Goal: Task Accomplishment & Management: Manage account settings

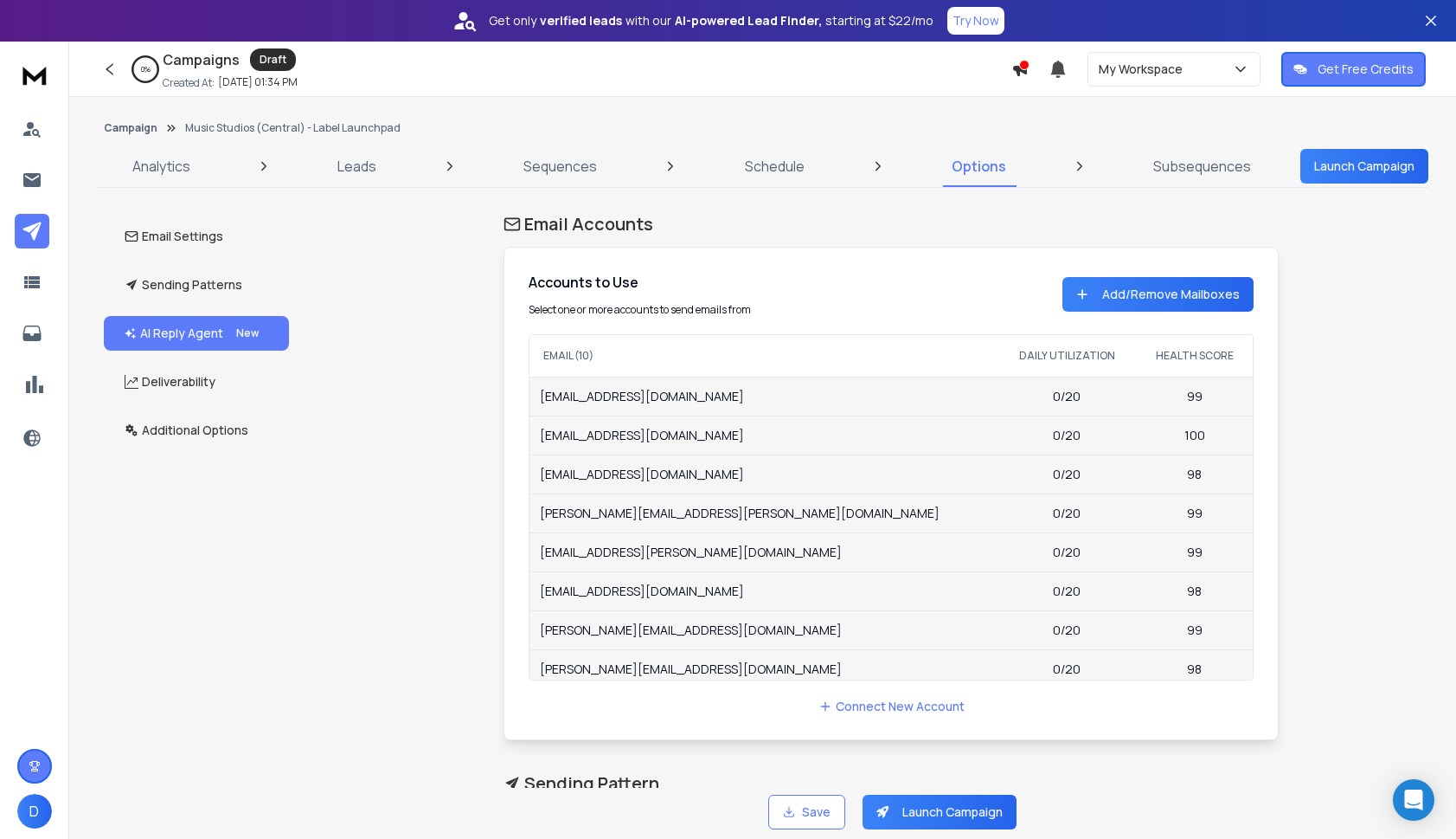
select select "**********"
click at [161, 156] on p "Analytics" at bounding box center [161, 167] width 58 height 21
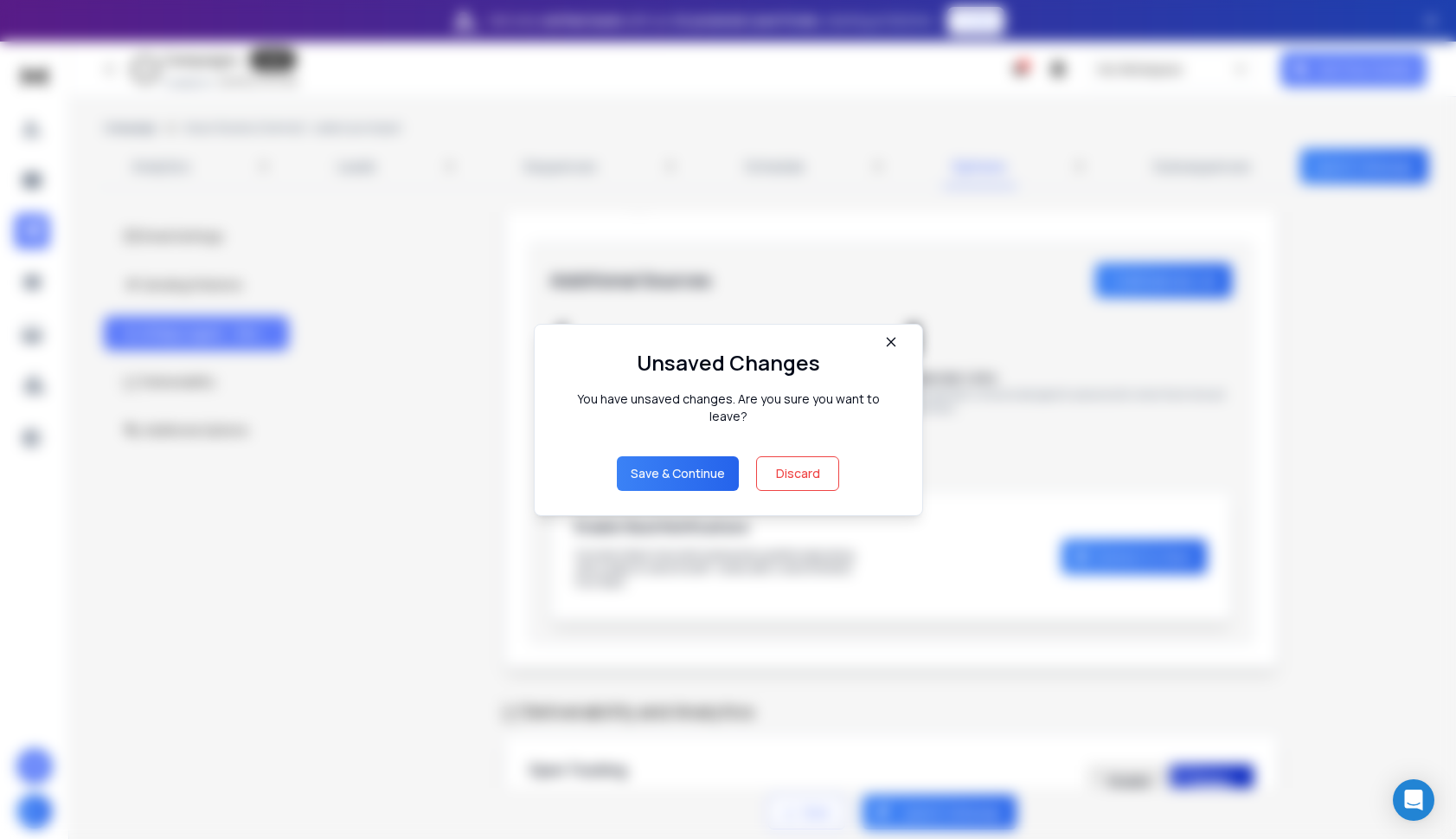
click at [891, 347] on icon at bounding box center [891, 342] width 14 height 14
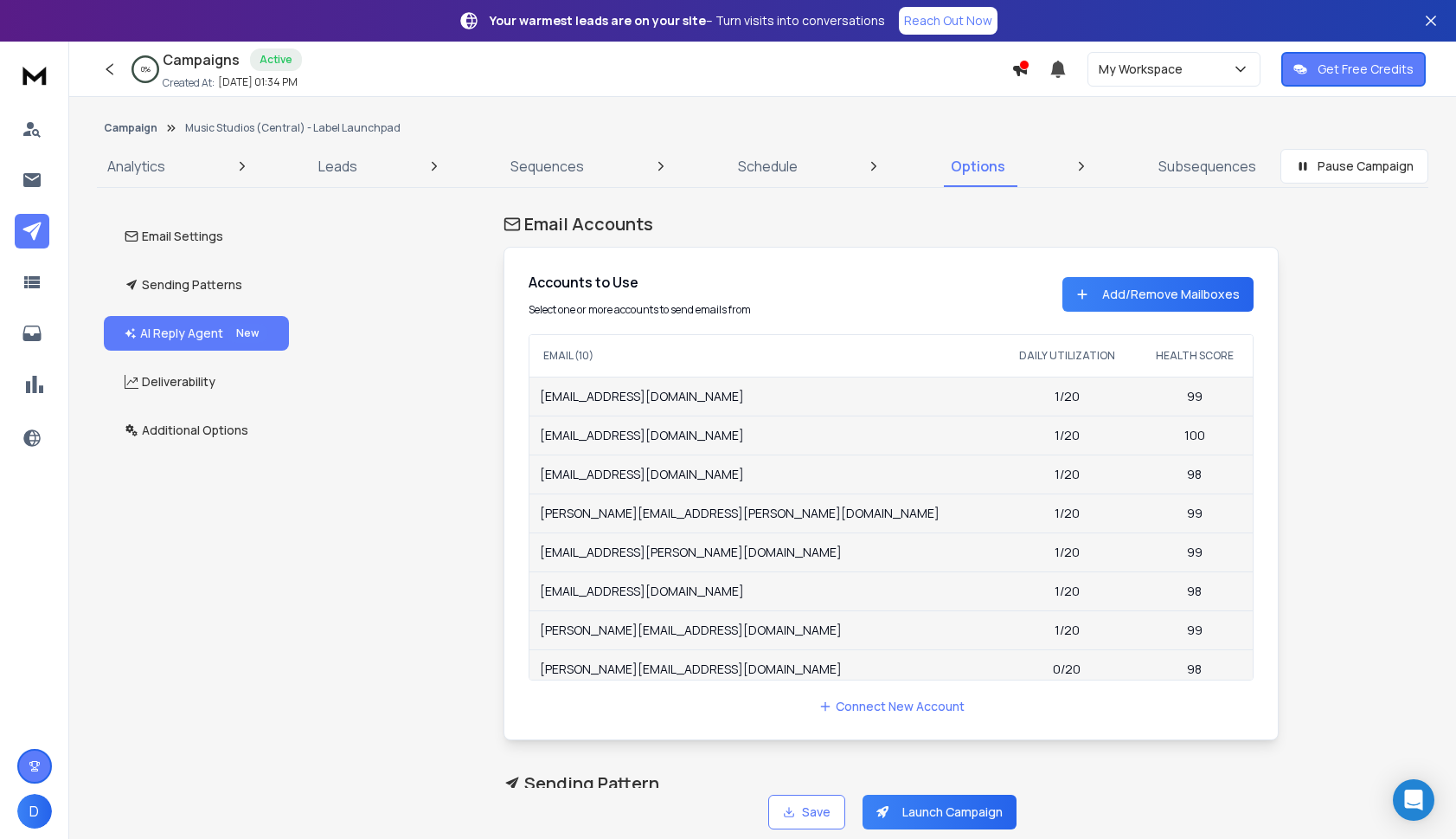
select select "*"
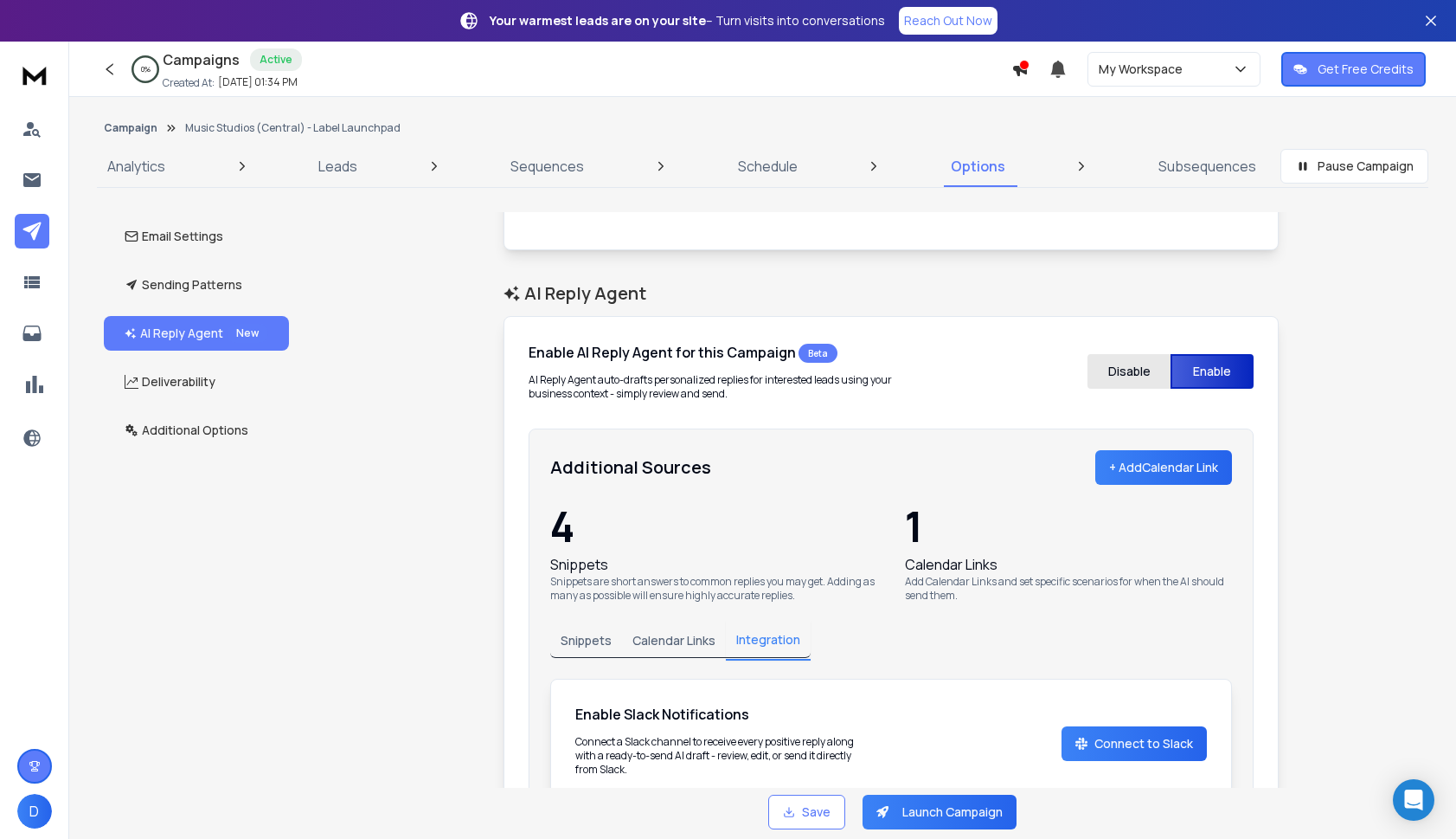
scroll to position [1903, 0]
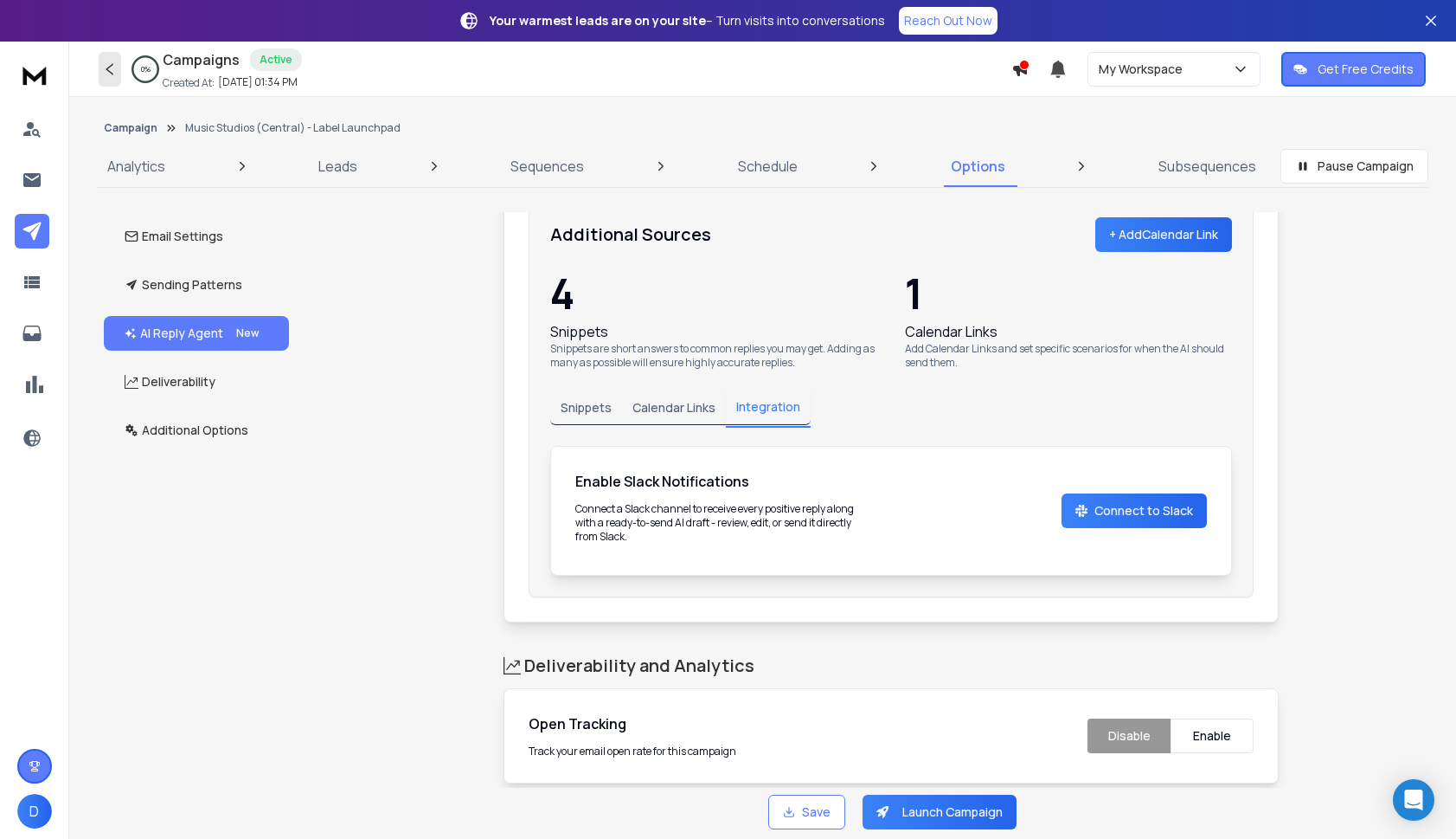
click at [113, 73] on icon at bounding box center [110, 69] width 16 height 16
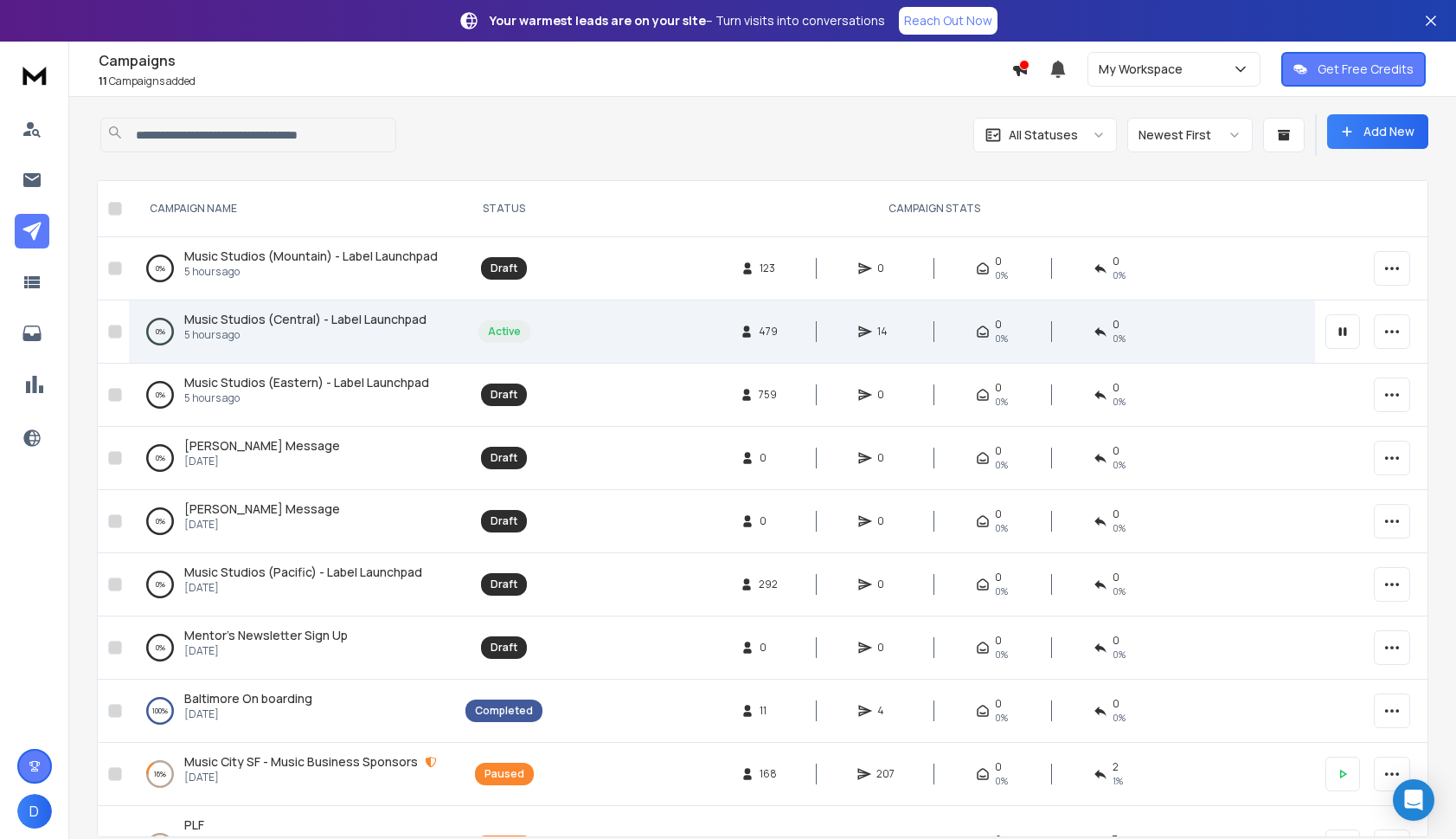
click at [371, 317] on span "Music Studios (Central) - Label Launchpad" at bounding box center [305, 318] width 242 height 17
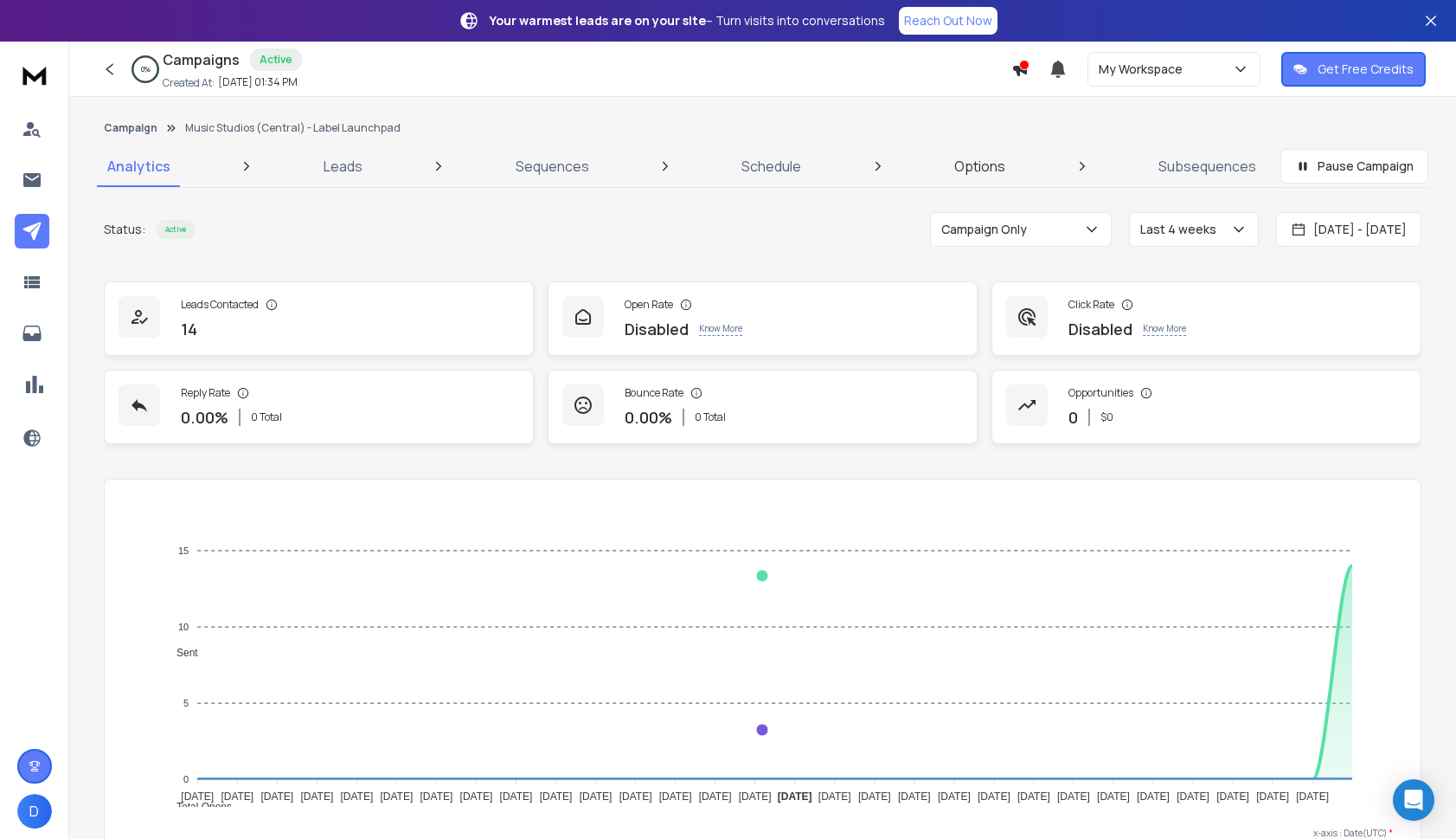
click at [960, 163] on p "Options" at bounding box center [980, 167] width 51 height 21
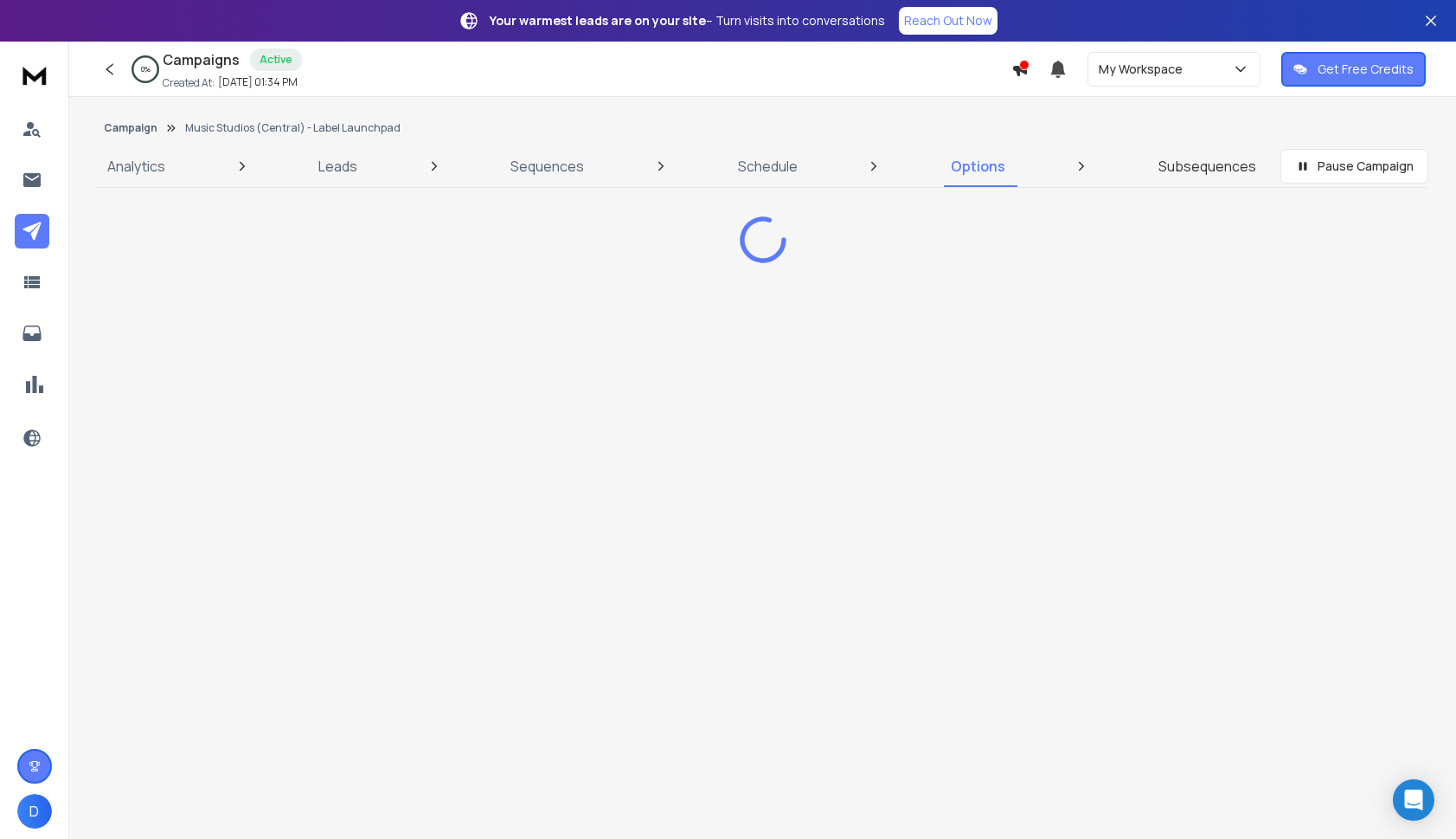
select select "*"
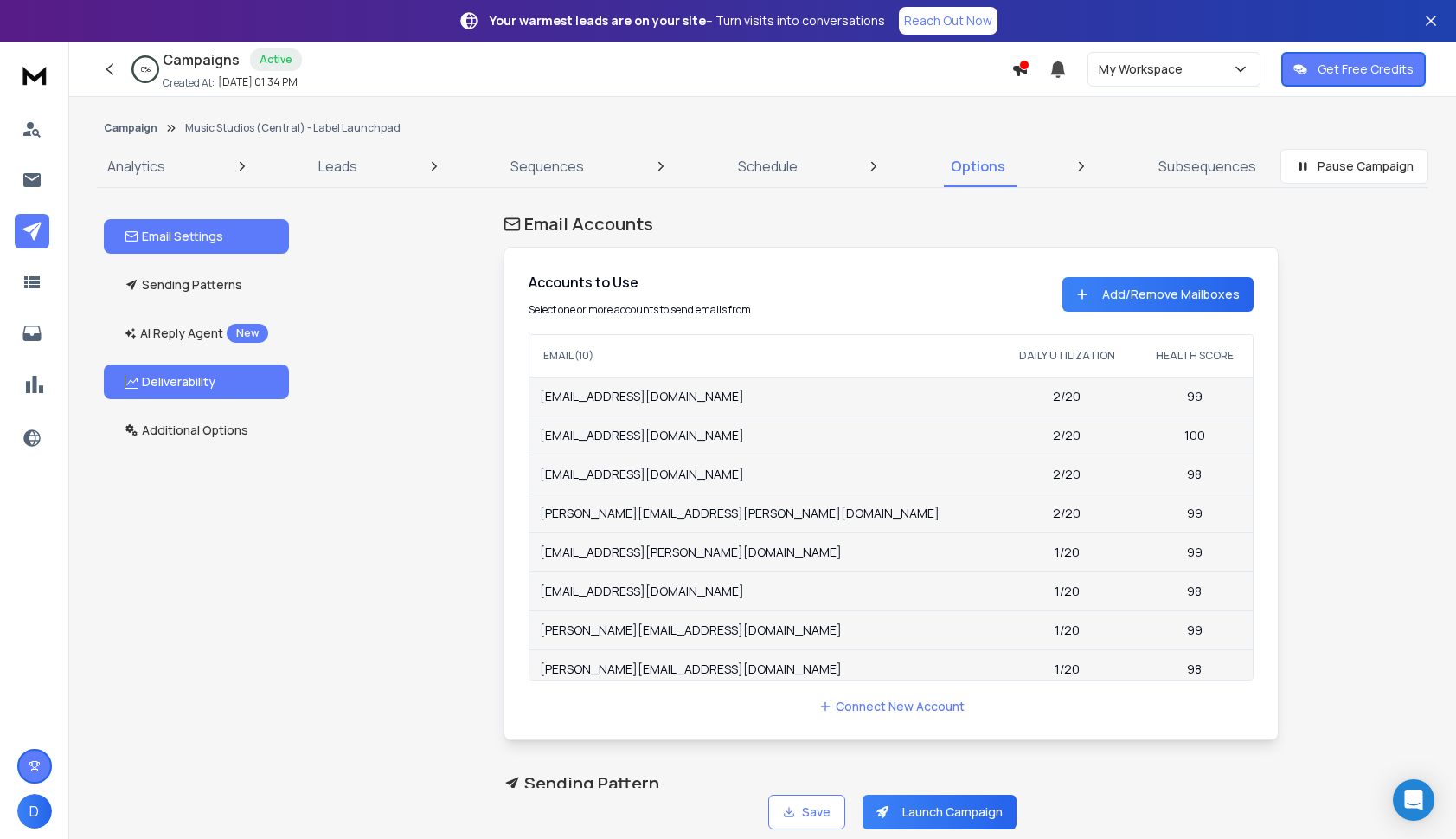
click at [191, 374] on p "Deliverability" at bounding box center [170, 381] width 91 height 18
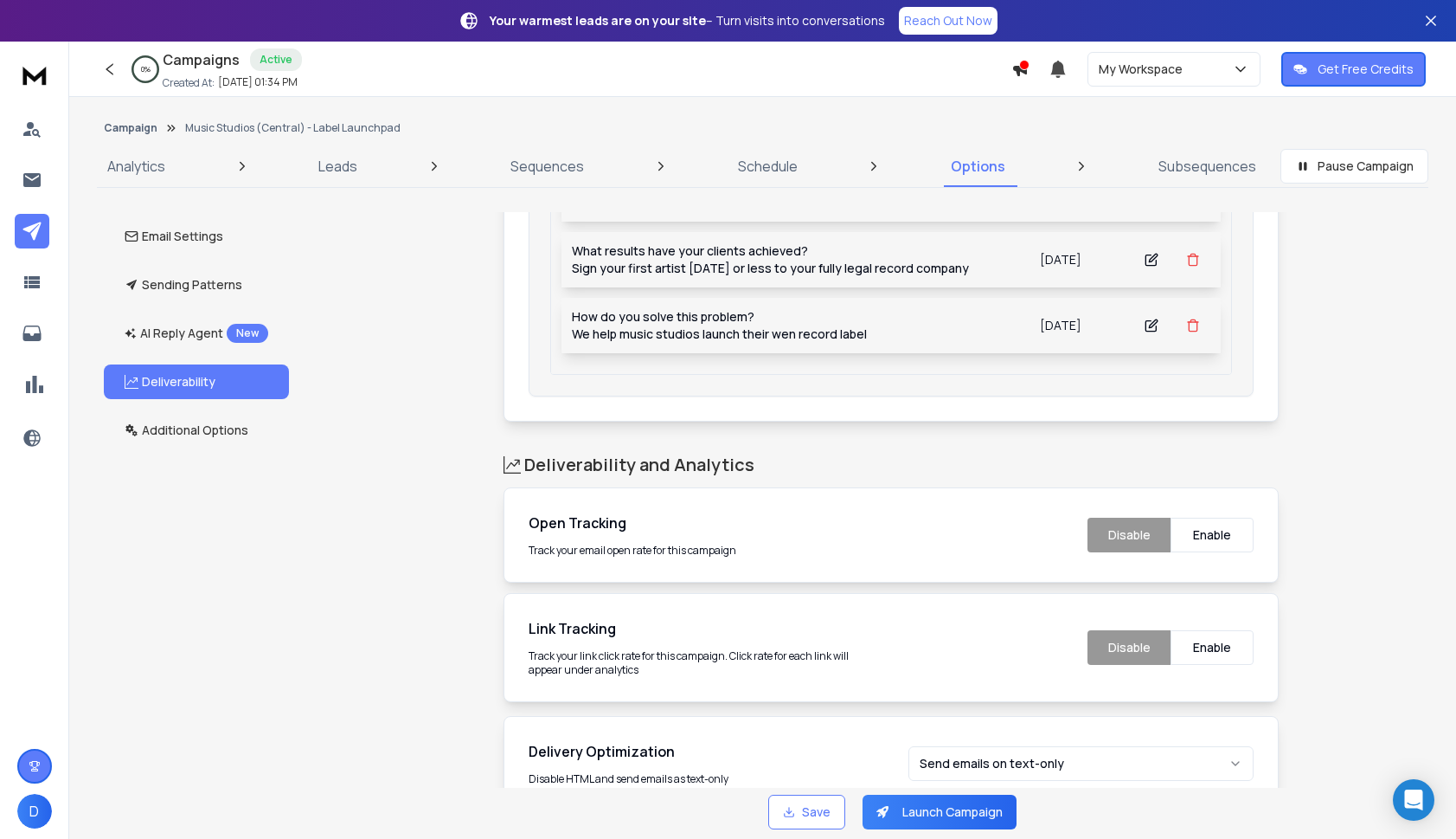
scroll to position [2563, 0]
